Goal: Task Accomplishment & Management: Manage account settings

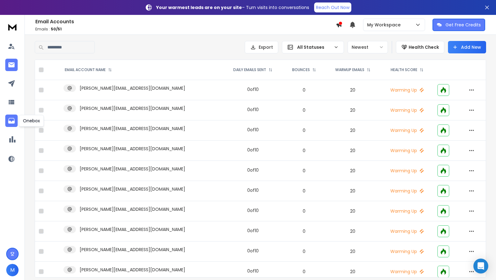
click at [12, 120] on icon at bounding box center [11, 120] width 7 height 7
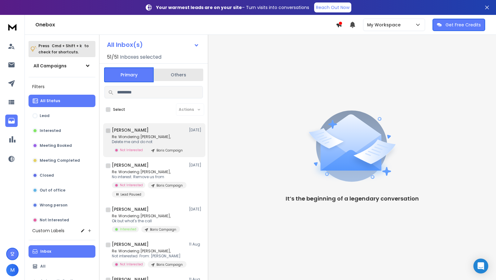
click at [149, 135] on p "Re: Wondering [PERSON_NAME]," at bounding box center [149, 136] width 74 height 5
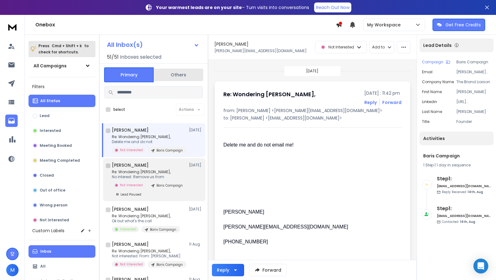
click at [129, 170] on p "Re: Wondering [PERSON_NAME]," at bounding box center [149, 171] width 74 height 5
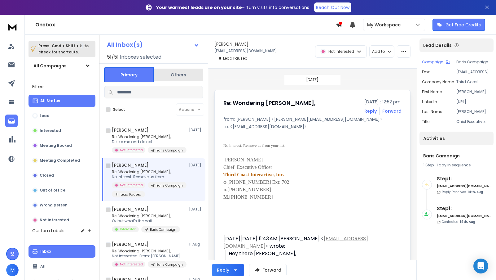
click at [136, 123] on div "[PERSON_NAME] [DATE] Re: Wondering [PERSON_NAME], Delete me and do not Not Inte…" at bounding box center [154, 225] width 108 height 207
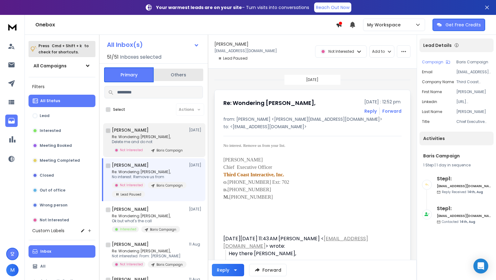
click at [134, 134] on div "[PERSON_NAME] [DATE] Re: Wondering [PERSON_NAME], Delete me and do not Not Inte…" at bounding box center [157, 140] width 91 height 26
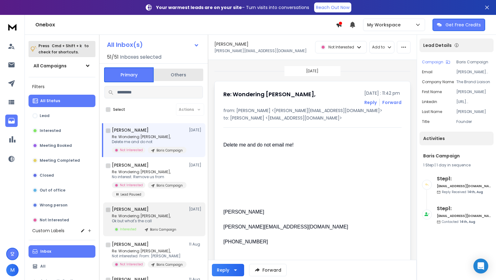
click at [156, 215] on p "Re: Wondering [PERSON_NAME]," at bounding box center [146, 215] width 68 height 5
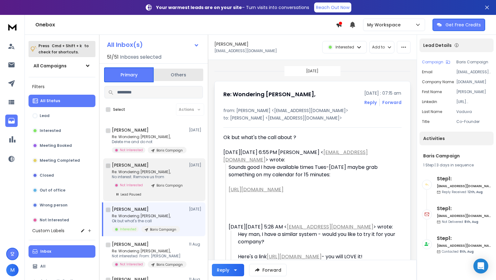
click at [145, 180] on div "Re: Wondering [PERSON_NAME], No interest. Remove us from Not Interested Baris C…" at bounding box center [157, 183] width 91 height 28
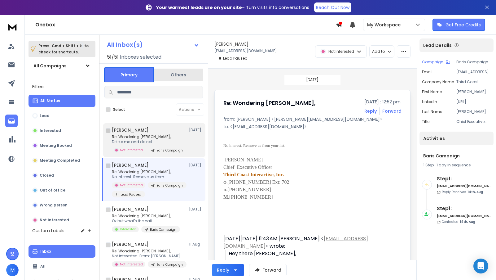
click at [138, 136] on p "Re: Wondering [PERSON_NAME]," at bounding box center [149, 136] width 74 height 5
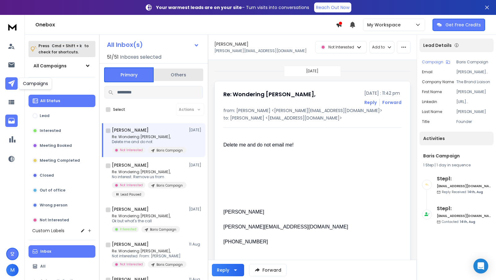
click at [13, 83] on icon at bounding box center [11, 83] width 7 height 7
